Goal: Task Accomplishment & Management: Manage account settings

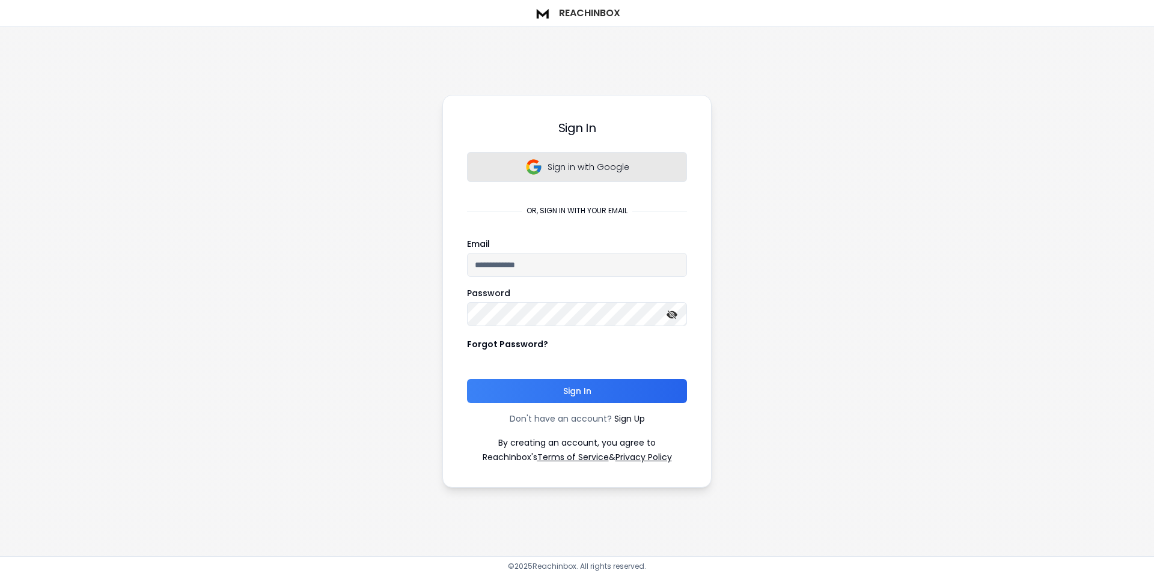
click at [553, 163] on p "Sign in with Google" at bounding box center [588, 167] width 82 height 12
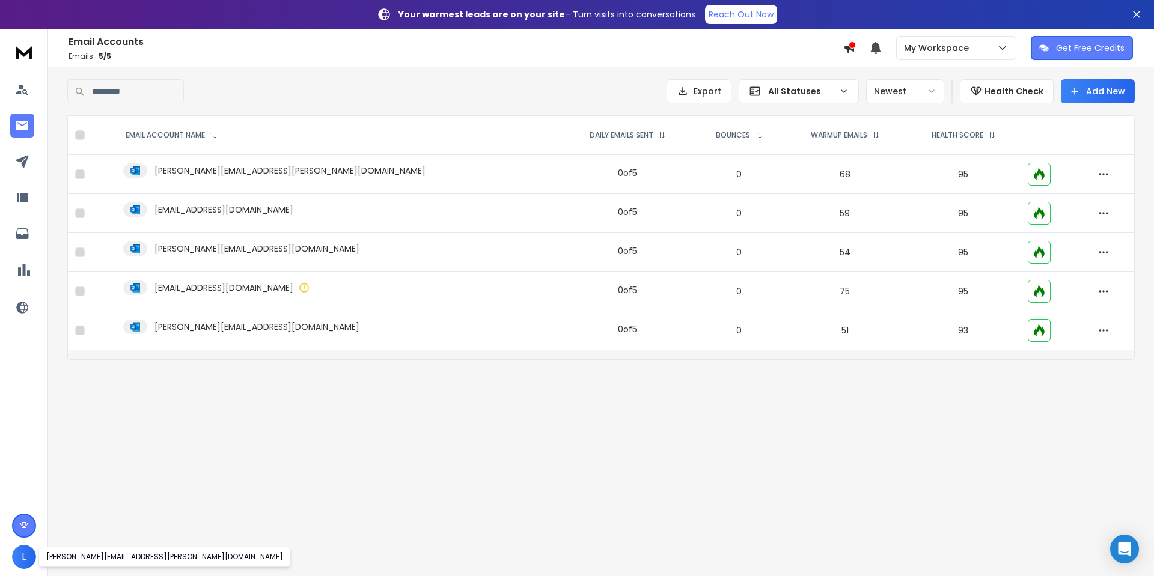
click at [22, 547] on span "L" at bounding box center [24, 557] width 24 height 24
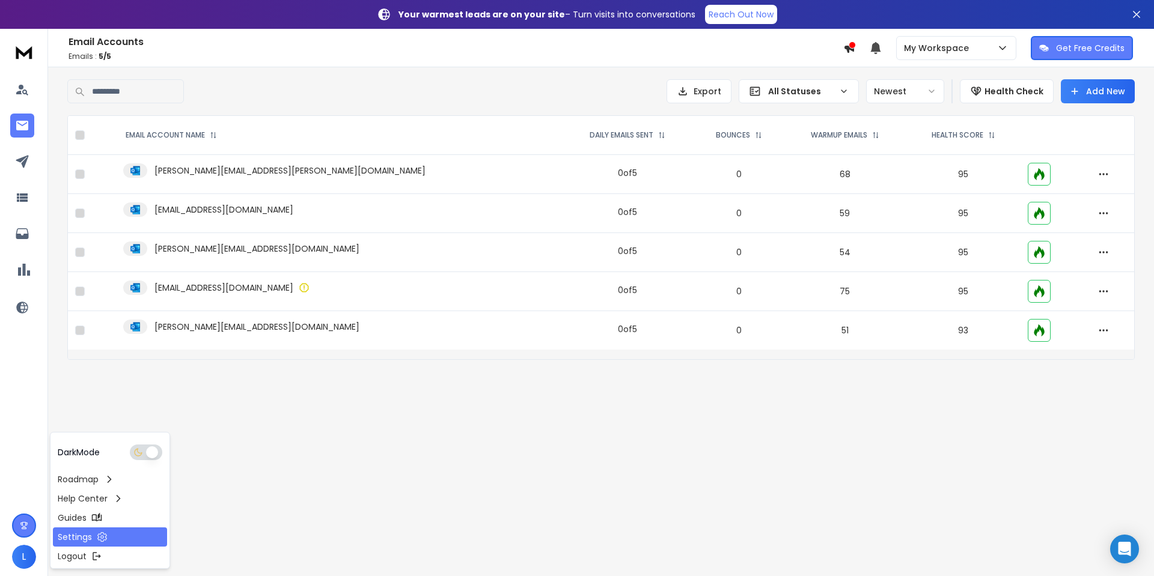
click at [81, 538] on p "Settings" at bounding box center [75, 537] width 34 height 12
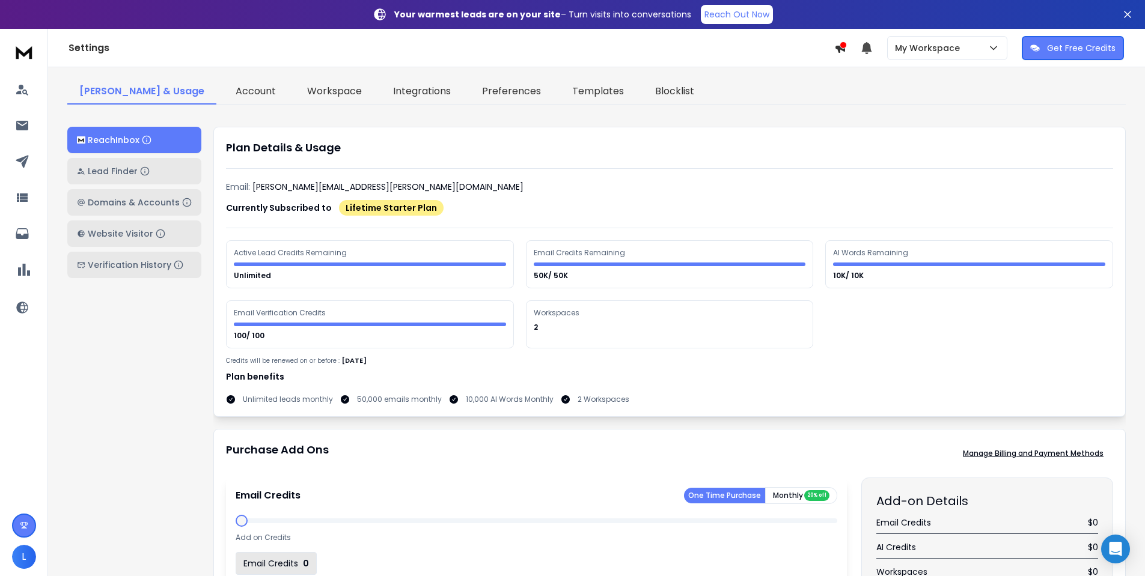
click at [394, 92] on link "Integrations" at bounding box center [422, 91] width 82 height 25
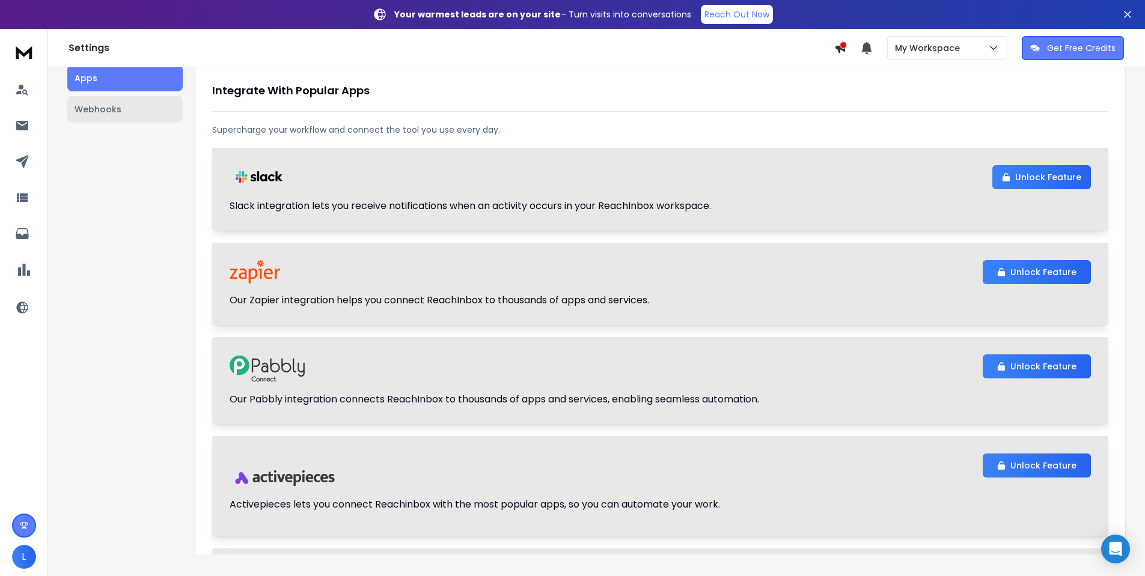
scroll to position [102, 0]
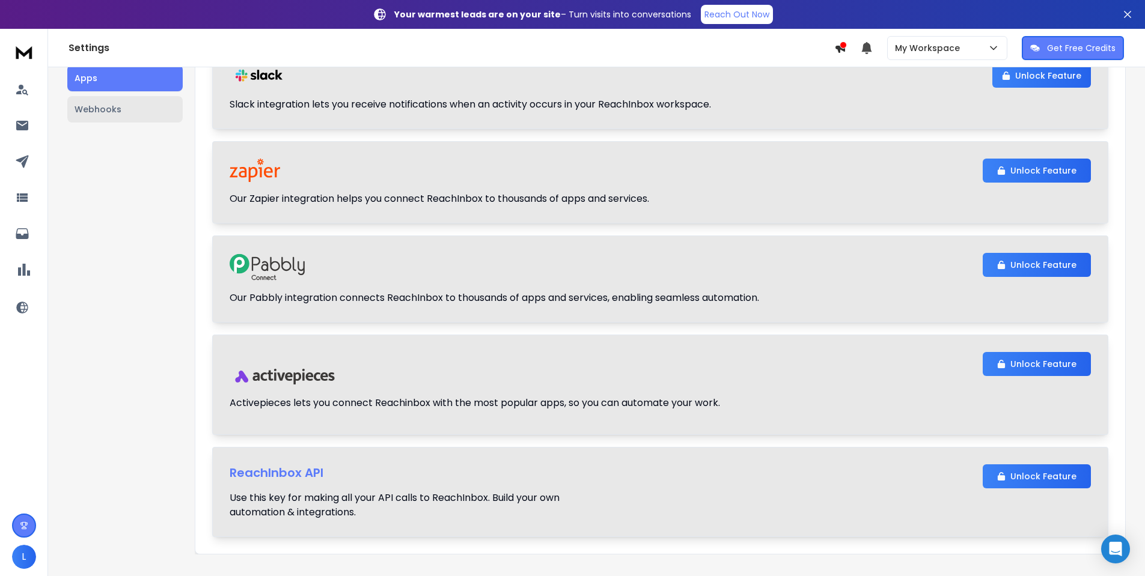
click at [1011, 478] on p "Unlock Feature" at bounding box center [1043, 477] width 66 height 12
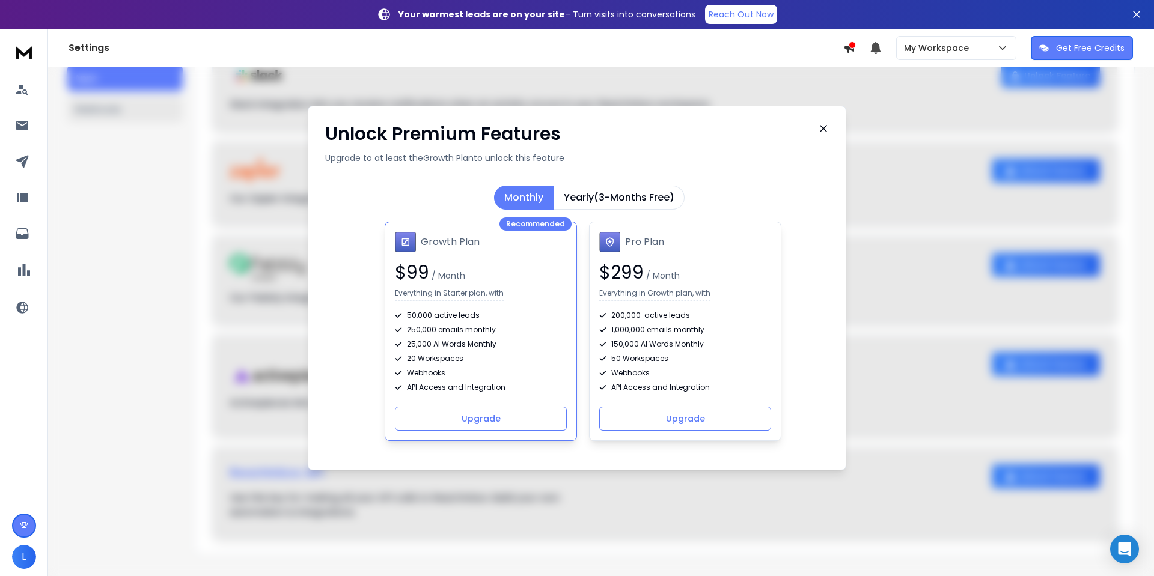
click at [823, 127] on icon at bounding box center [823, 128] width 11 height 11
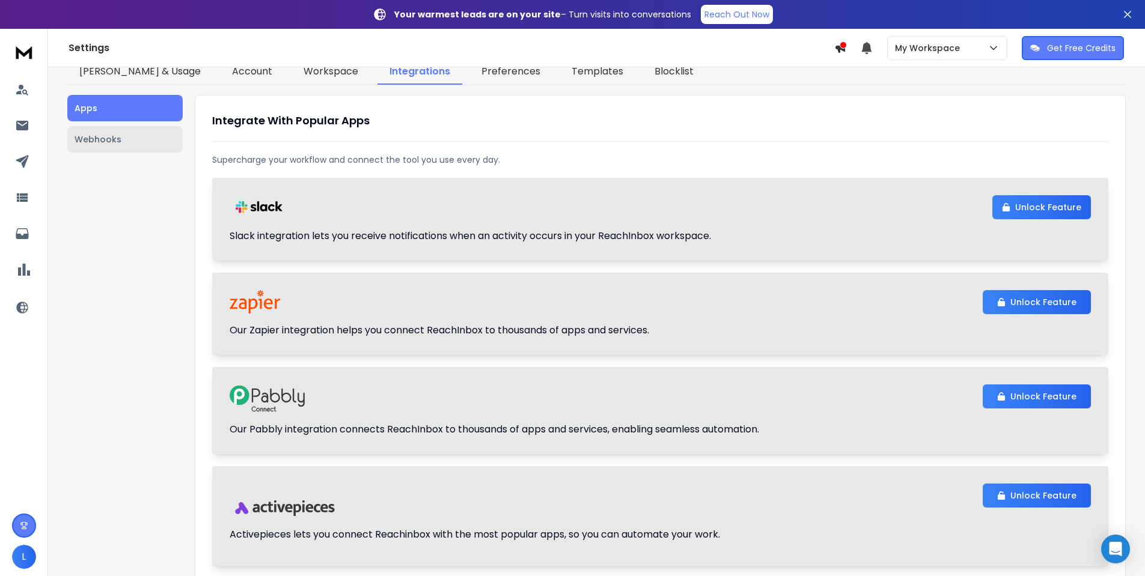
scroll to position [0, 0]
